Goal: Task Accomplishment & Management: Manage account settings

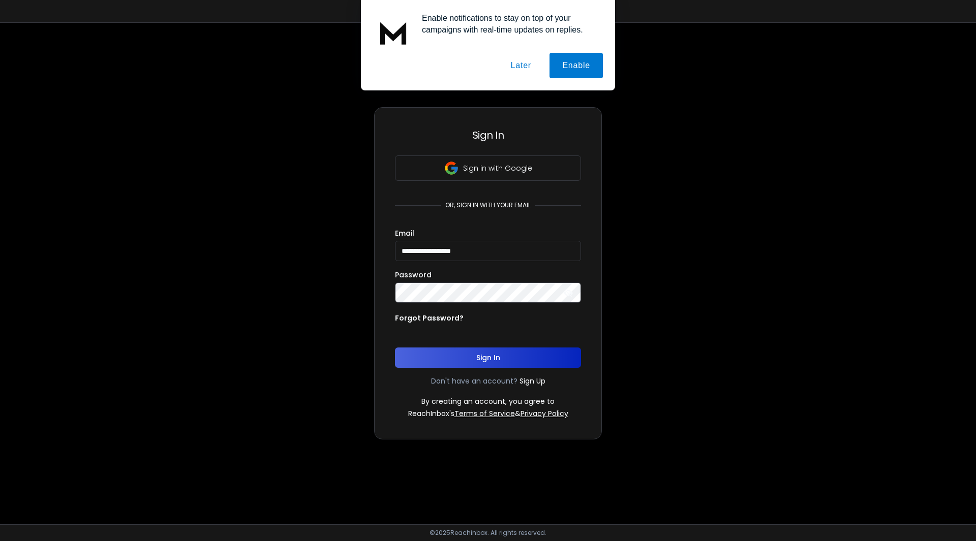
click at [470, 352] on button "Sign In" at bounding box center [488, 358] width 186 height 20
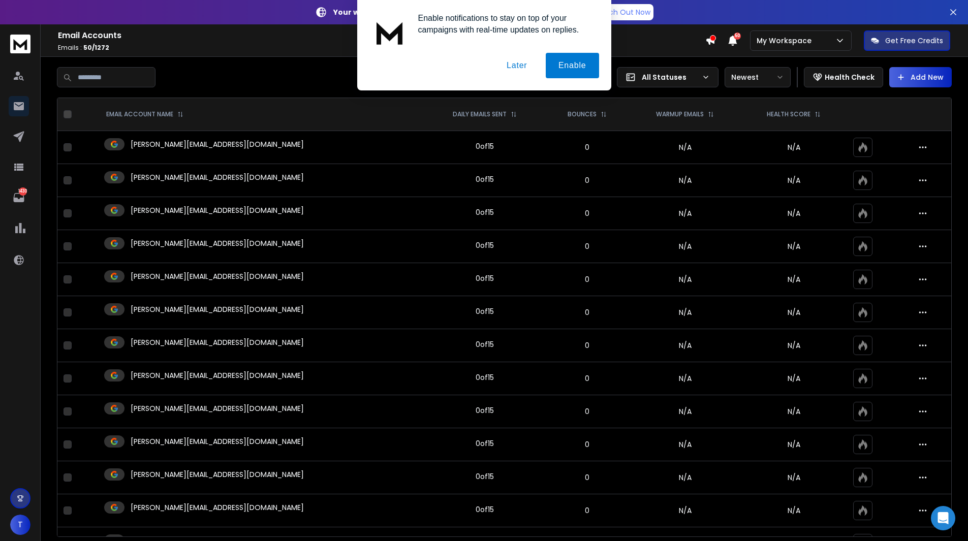
click at [510, 69] on button "Later" at bounding box center [517, 65] width 46 height 25
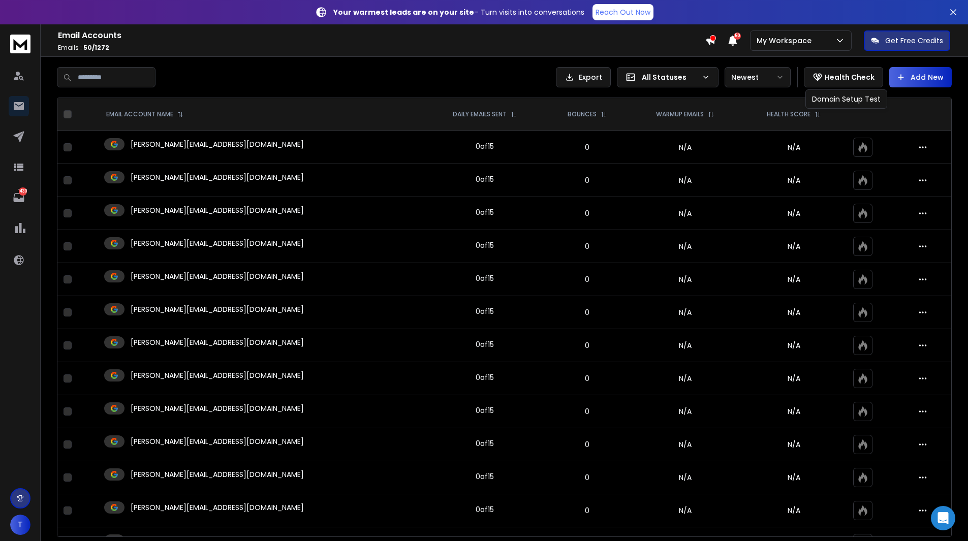
click at [907, 76] on button "Add New" at bounding box center [920, 77] width 63 height 20
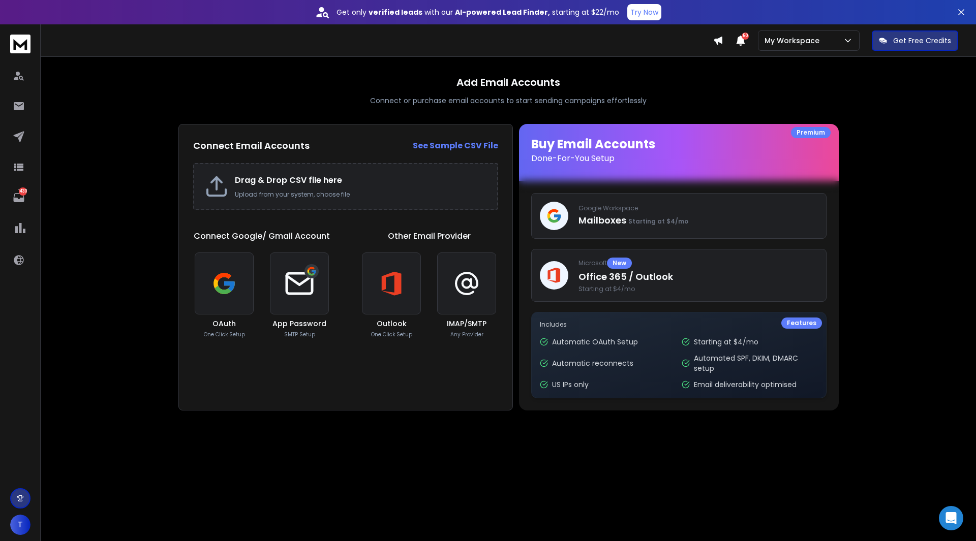
click at [223, 284] on icon at bounding box center [223, 283] width 25 height 30
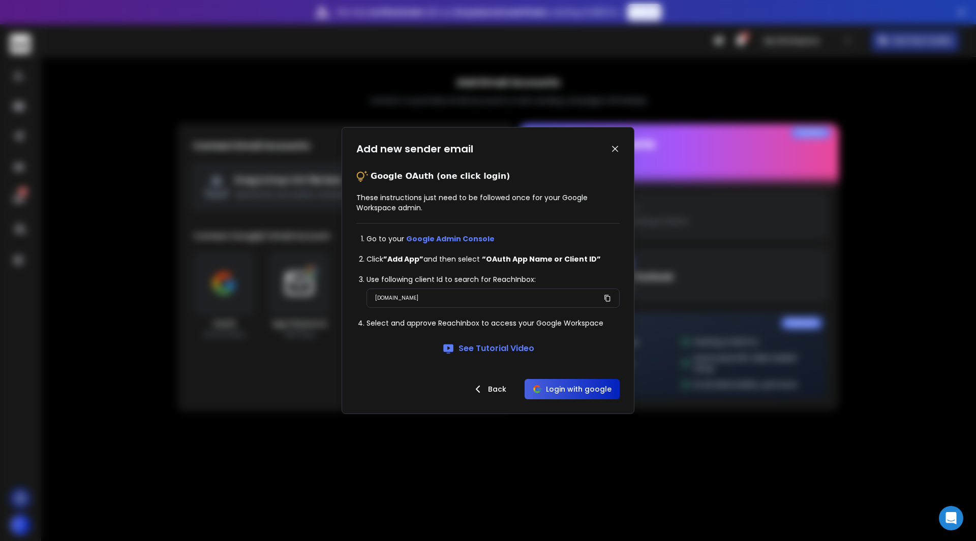
drag, startPoint x: 602, startPoint y: 391, endPoint x: 681, endPoint y: 453, distance: 99.9
click at [602, 391] on button "Login with google" at bounding box center [572, 389] width 95 height 20
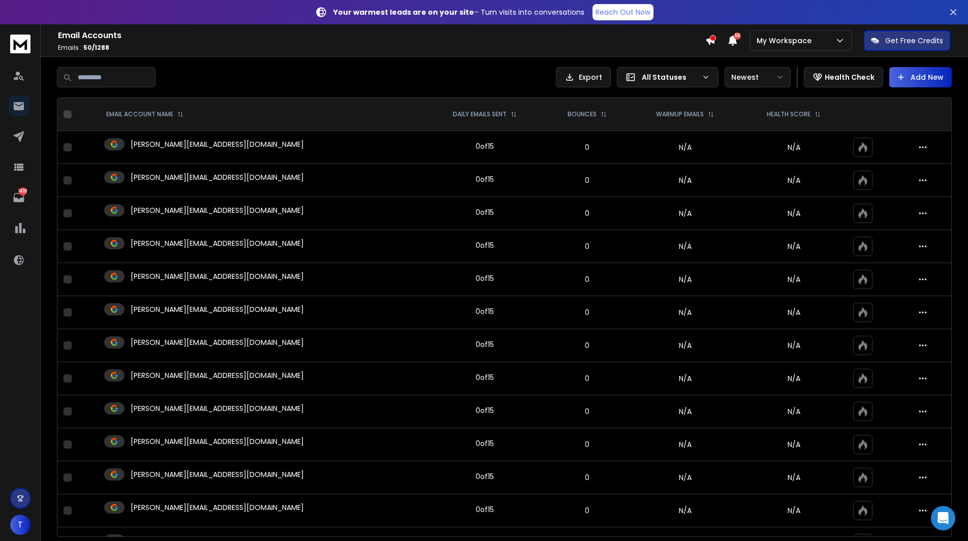
click at [920, 69] on button "Add New" at bounding box center [920, 77] width 63 height 20
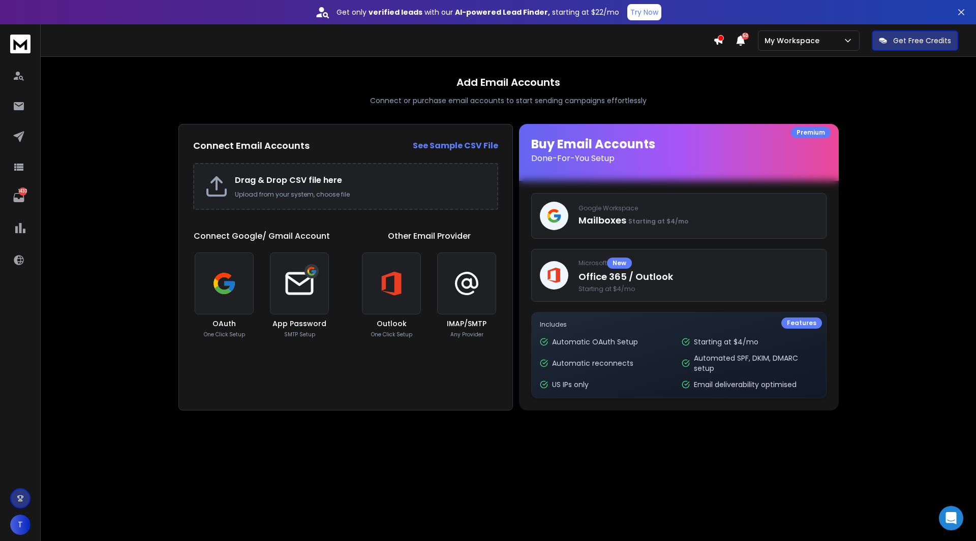
click at [216, 293] on icon at bounding box center [223, 283] width 25 height 30
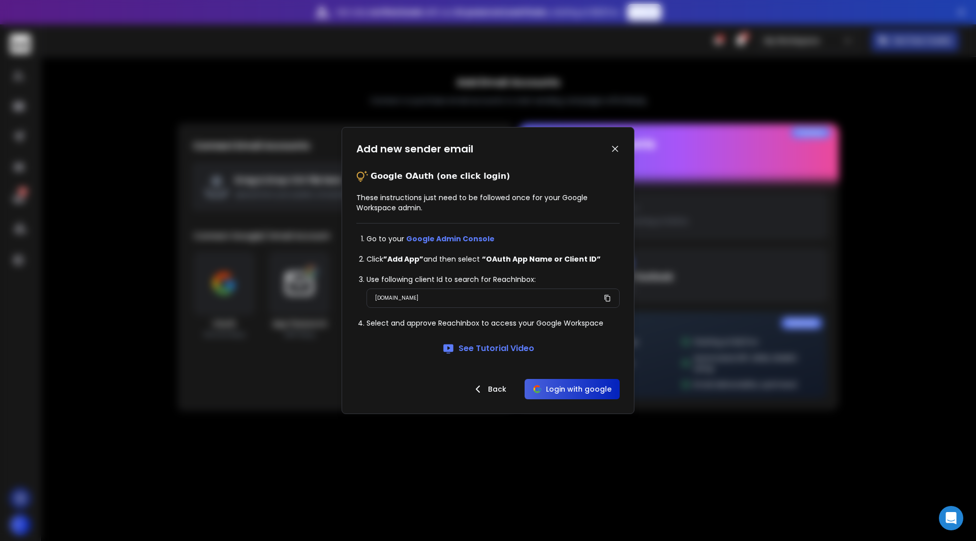
click at [540, 386] on icon at bounding box center [537, 387] width 6 height 3
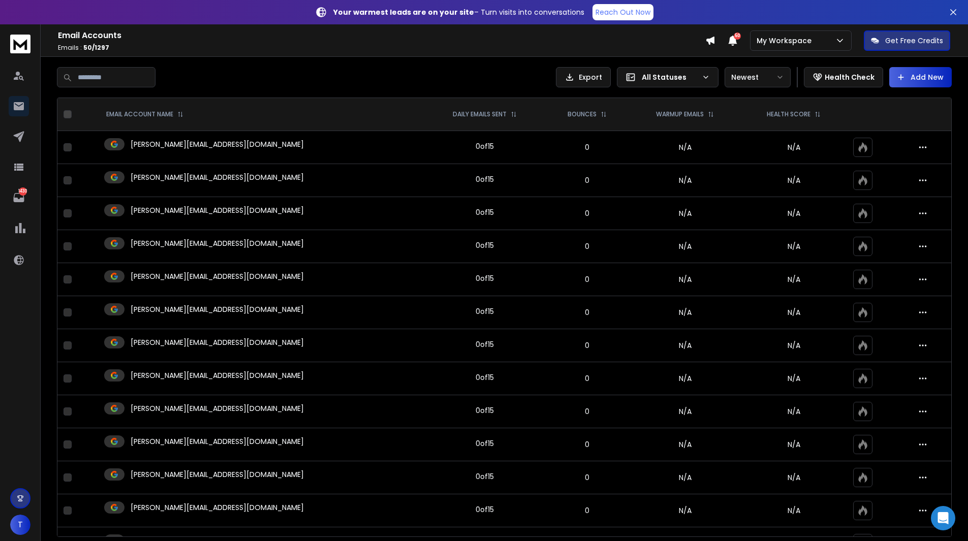
click at [913, 81] on button "Add New" at bounding box center [920, 77] width 63 height 20
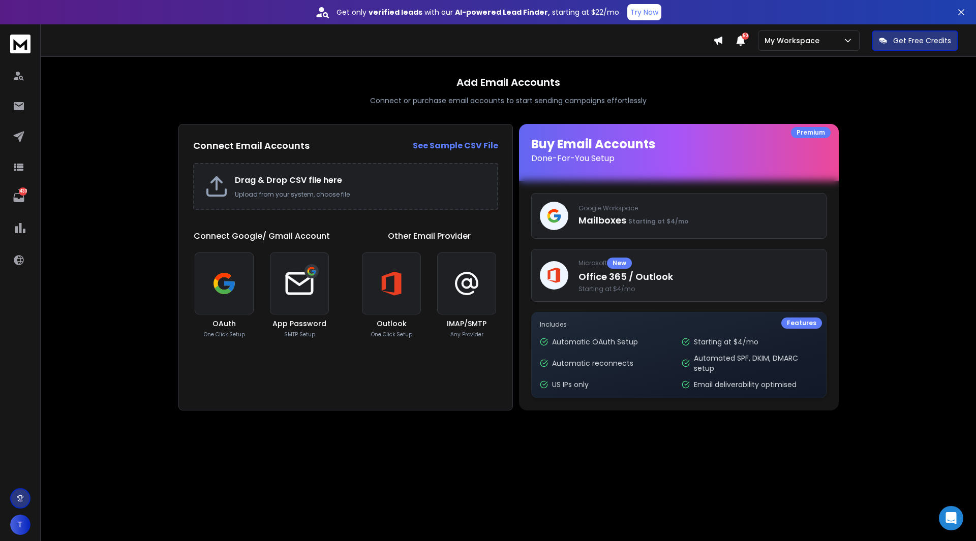
click at [219, 293] on icon at bounding box center [223, 283] width 25 height 30
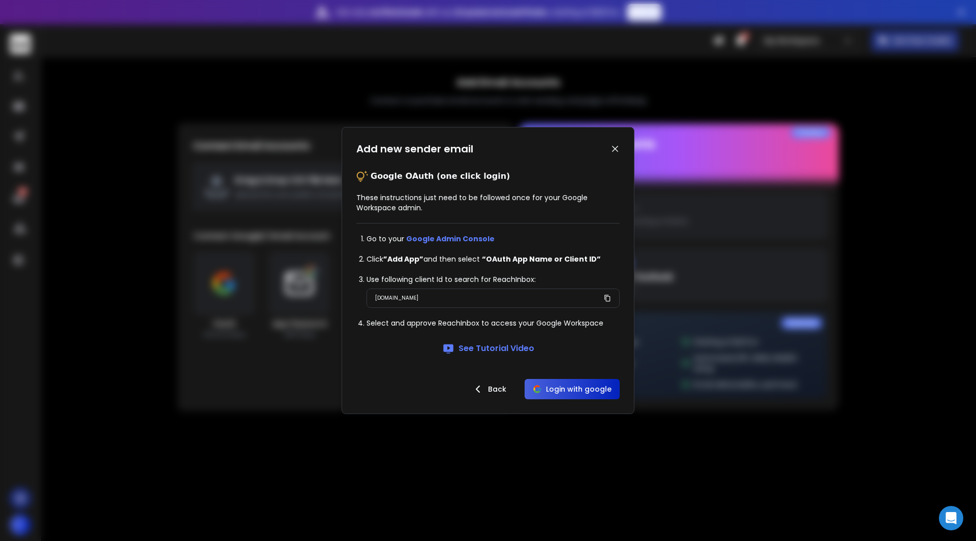
click at [556, 388] on button "Login with google" at bounding box center [572, 389] width 95 height 20
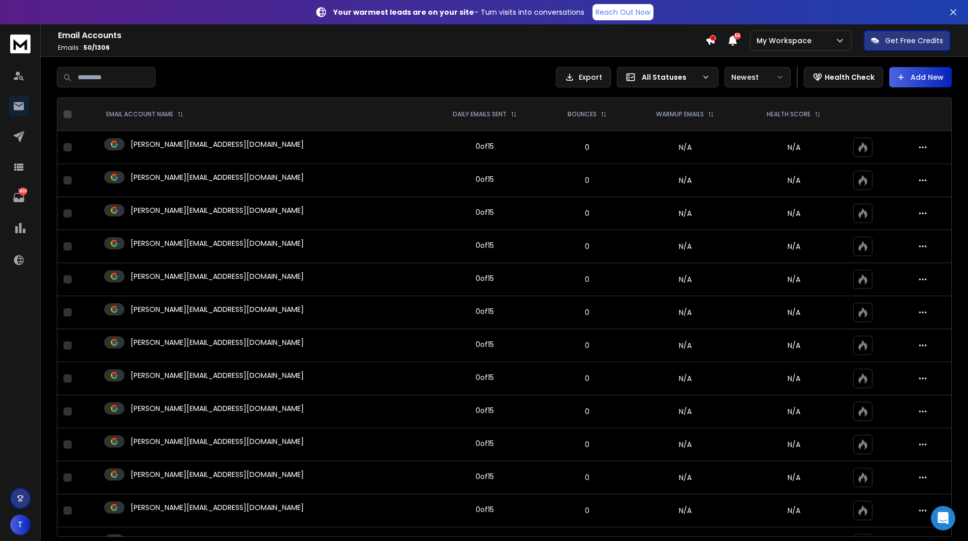
click at [925, 79] on button "Add New" at bounding box center [920, 77] width 63 height 20
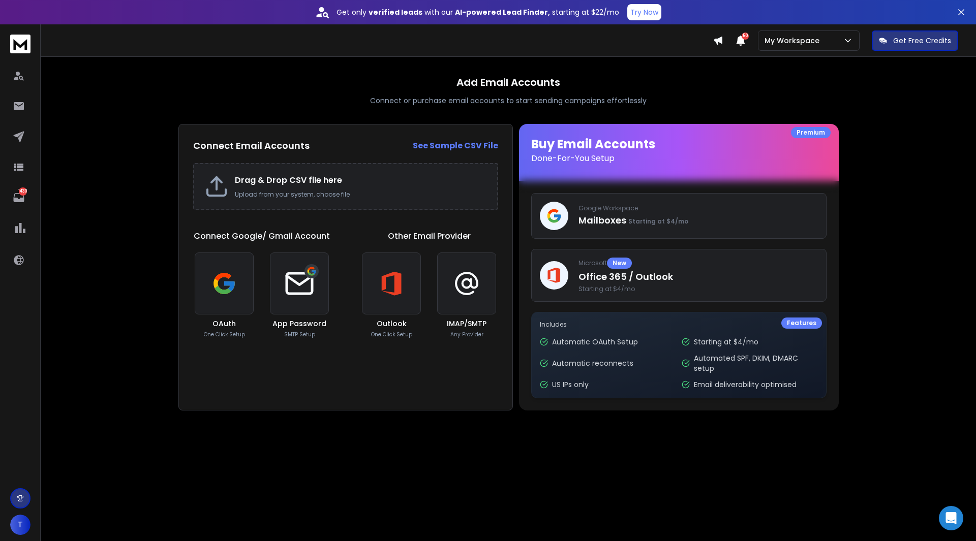
click at [235, 290] on icon at bounding box center [223, 283] width 25 height 30
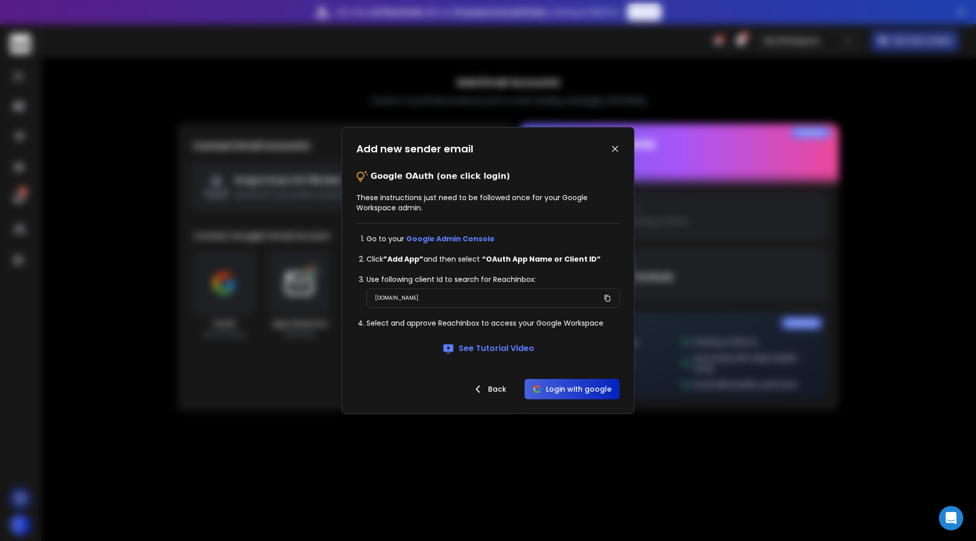
drag, startPoint x: 576, startPoint y: 392, endPoint x: 695, endPoint y: 468, distance: 141.4
click at [575, 393] on button "Login with google" at bounding box center [572, 389] width 95 height 20
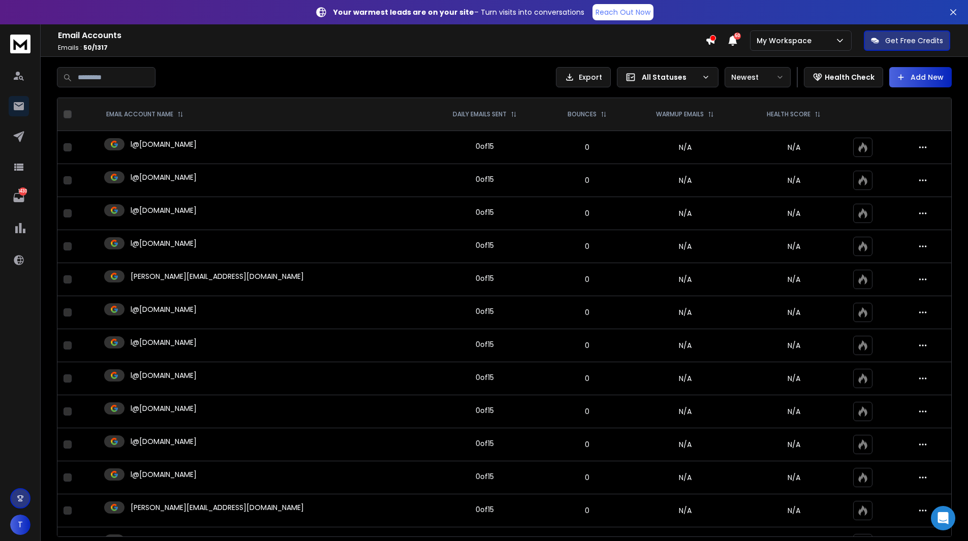
click at [914, 76] on button "Add New" at bounding box center [920, 77] width 63 height 20
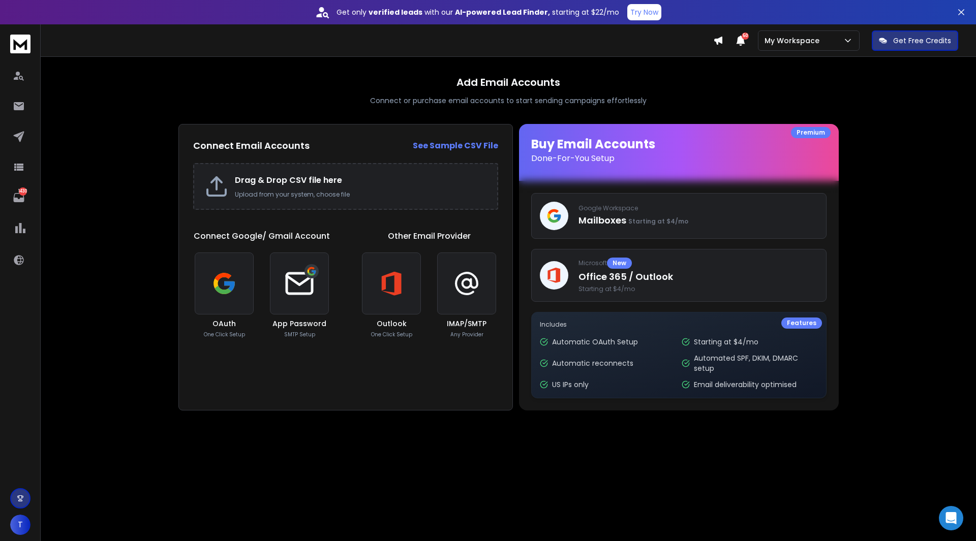
click at [234, 299] on div at bounding box center [224, 284] width 59 height 62
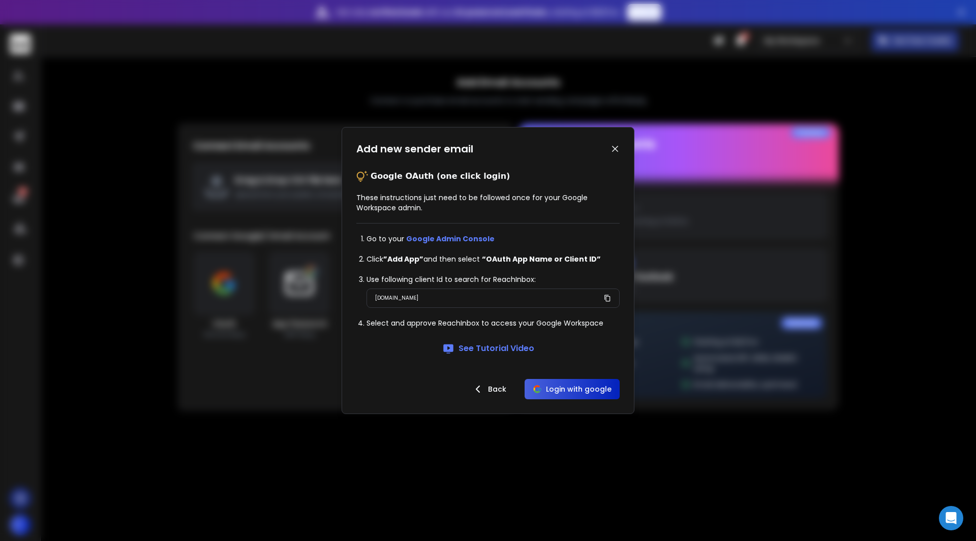
click at [575, 389] on button "Login with google" at bounding box center [572, 389] width 95 height 20
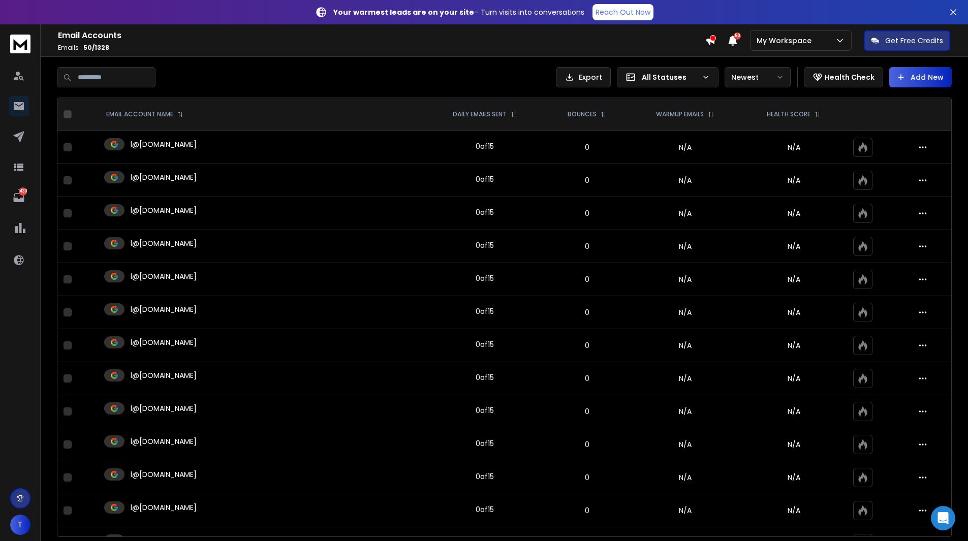
click at [920, 77] on button "Add New" at bounding box center [920, 77] width 63 height 20
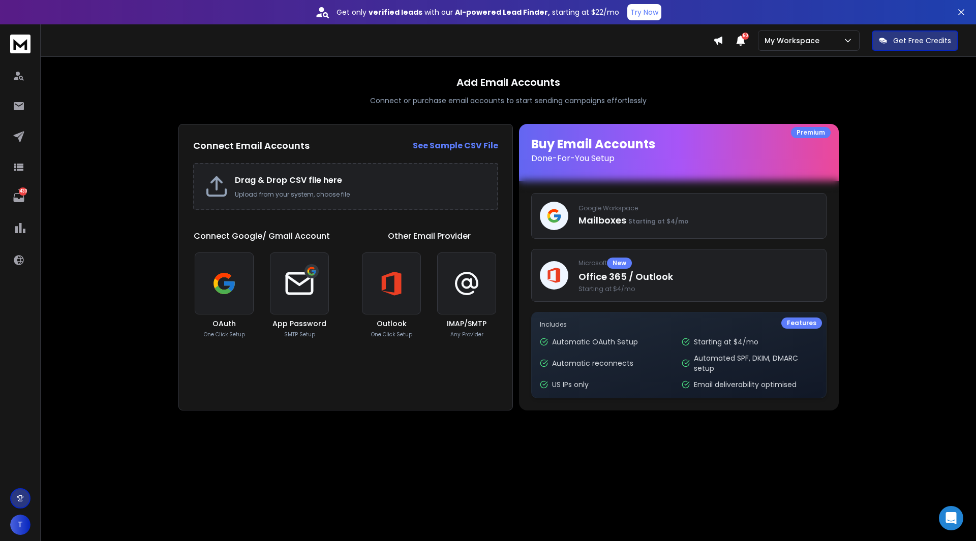
click at [228, 273] on icon at bounding box center [223, 277] width 17 height 8
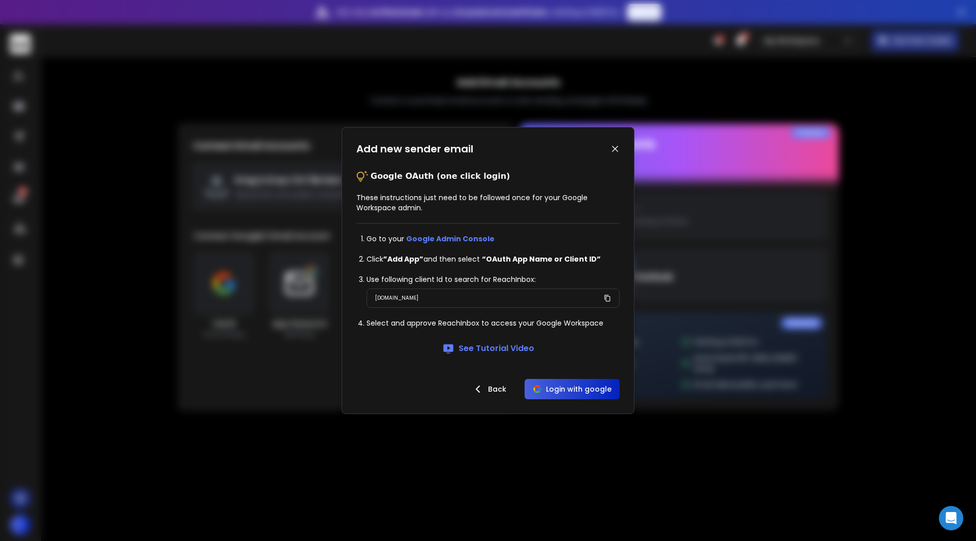
click at [570, 387] on button "Login with google" at bounding box center [572, 389] width 95 height 20
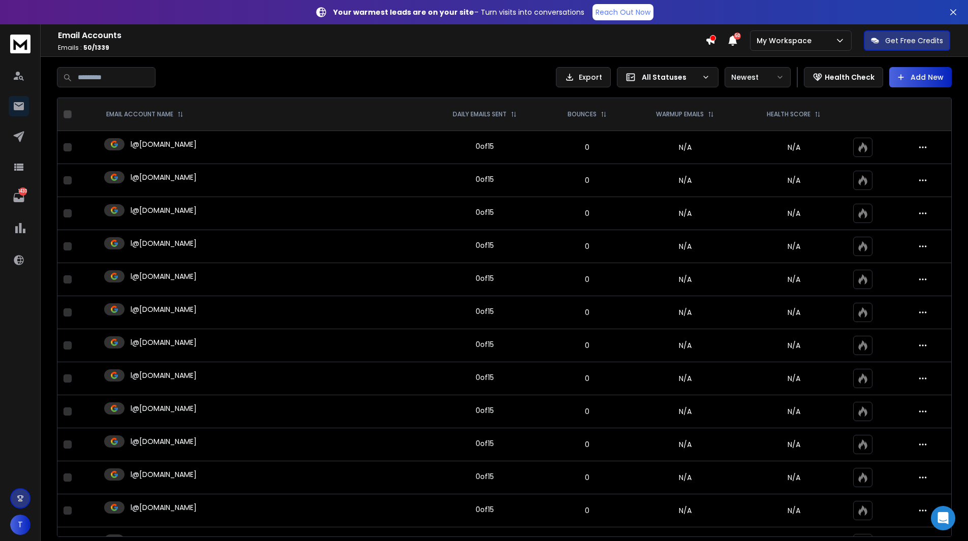
click at [910, 86] on button "Add New" at bounding box center [920, 77] width 63 height 20
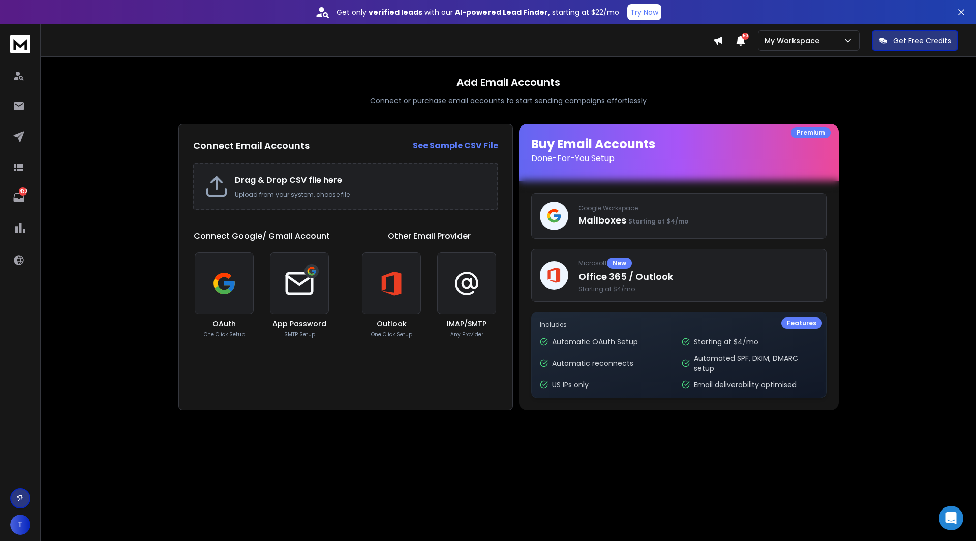
click at [221, 299] on div at bounding box center [224, 284] width 59 height 62
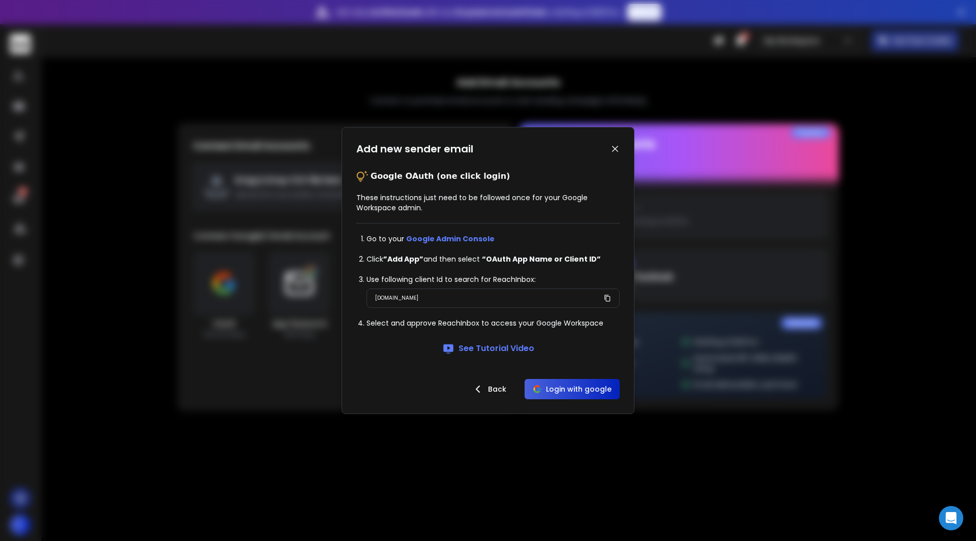
click at [572, 388] on button "Login with google" at bounding box center [572, 389] width 95 height 20
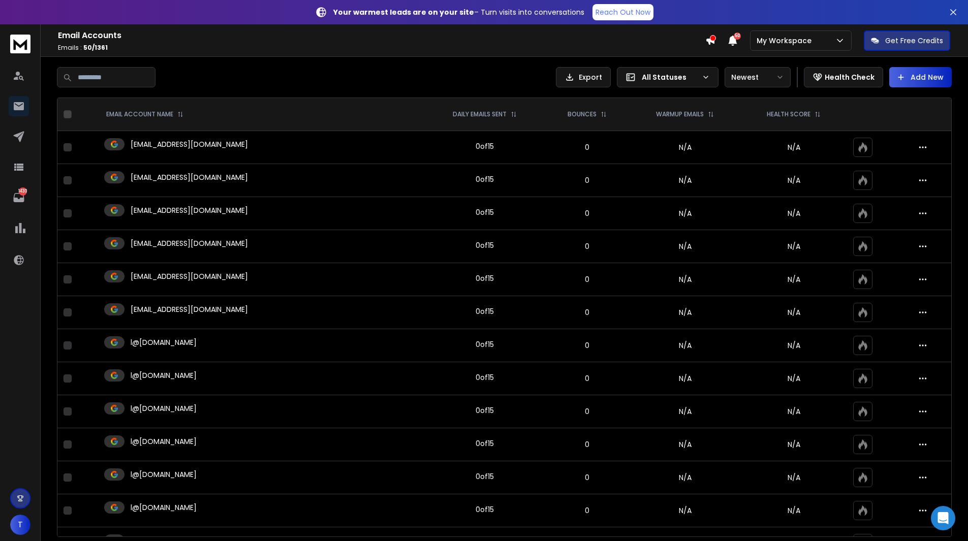
click at [937, 71] on button "Add New" at bounding box center [920, 77] width 63 height 20
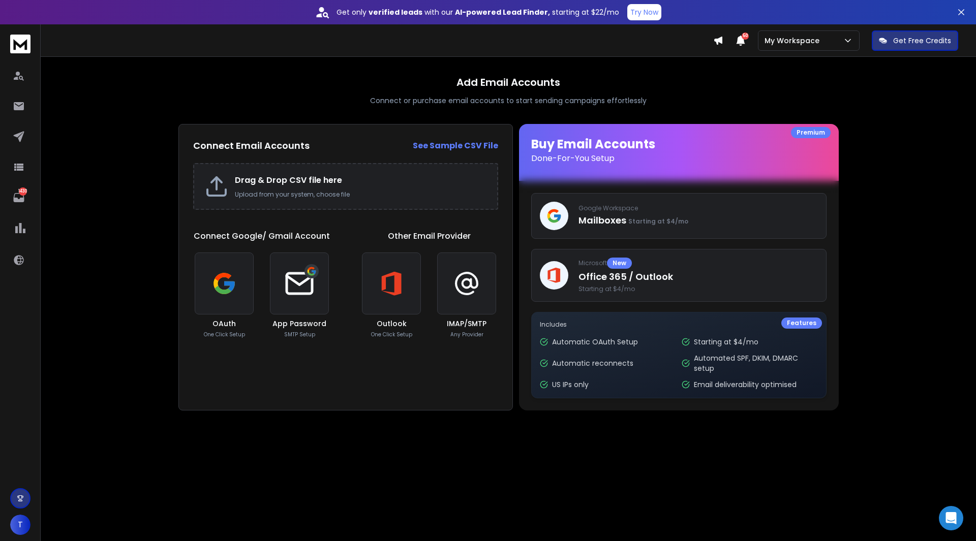
click at [229, 279] on icon at bounding box center [223, 283] width 25 height 30
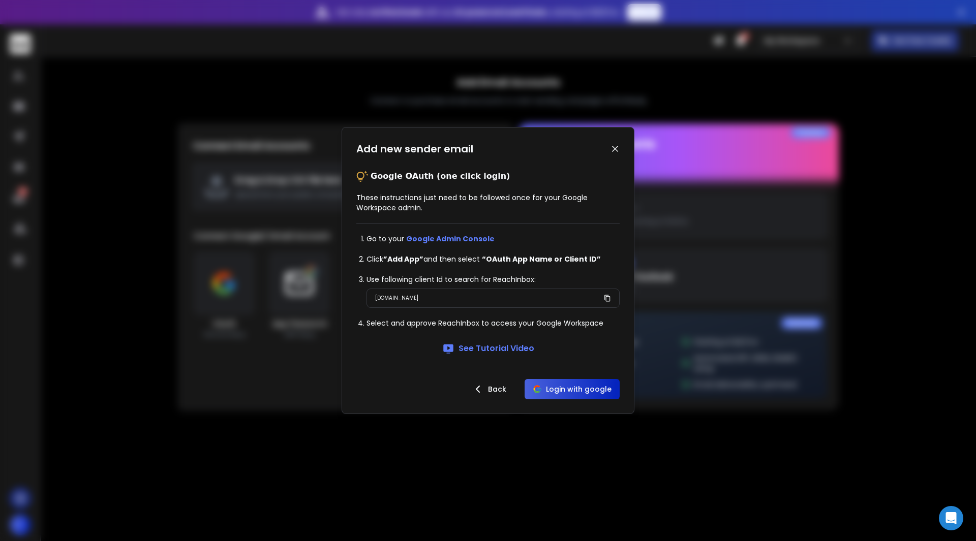
click at [549, 381] on button "Login with google" at bounding box center [572, 389] width 95 height 20
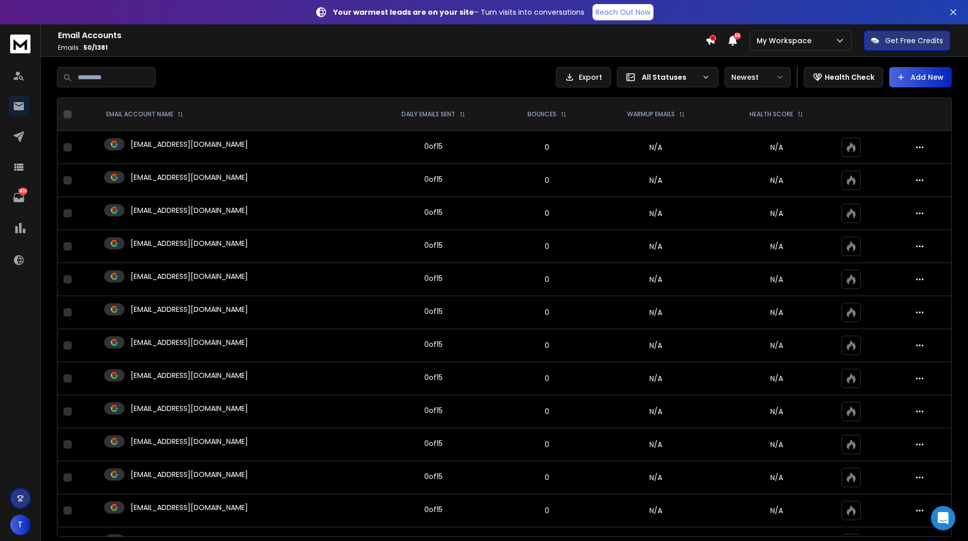
click at [912, 75] on button "Add New" at bounding box center [920, 77] width 63 height 20
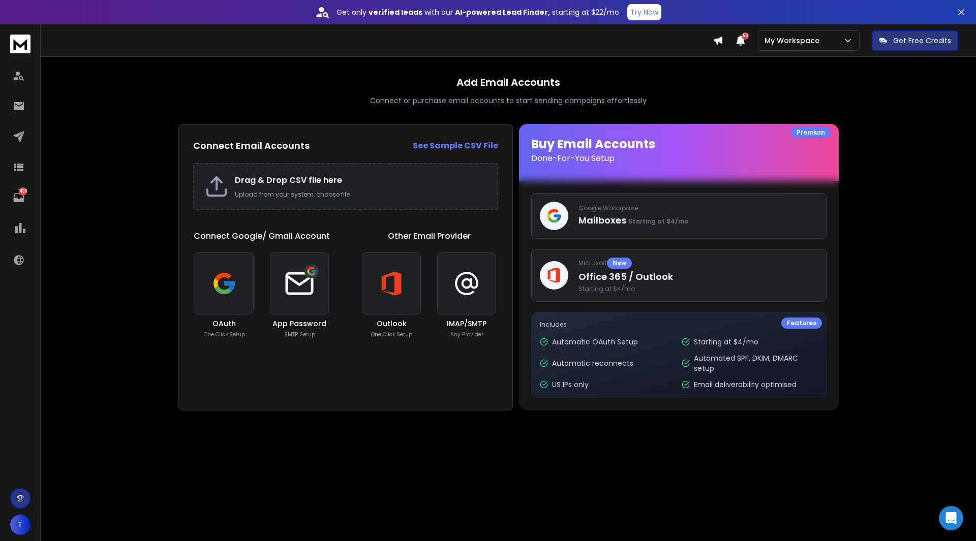
click at [207, 287] on div at bounding box center [224, 284] width 59 height 62
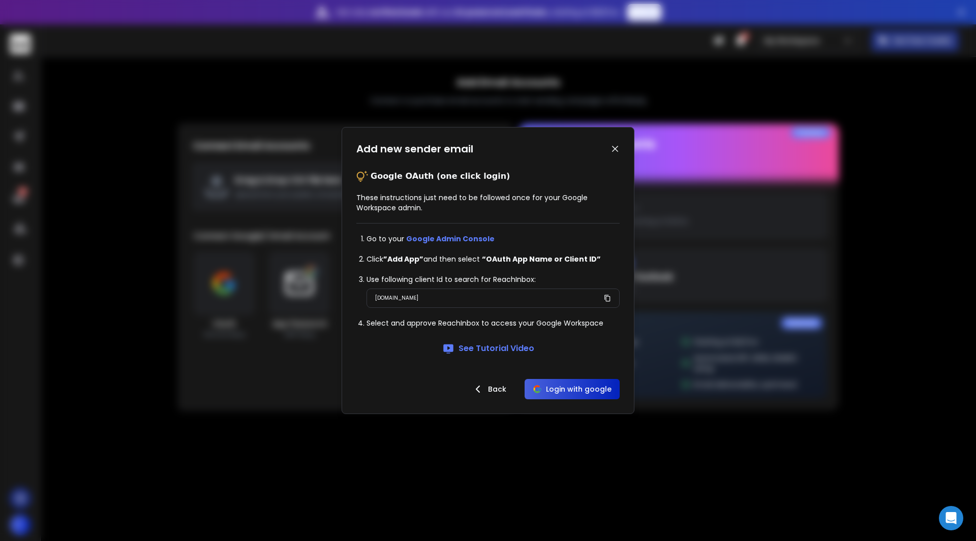
click at [559, 383] on button "Login with google" at bounding box center [572, 389] width 95 height 20
